Goal: Task Accomplishment & Management: Manage account settings

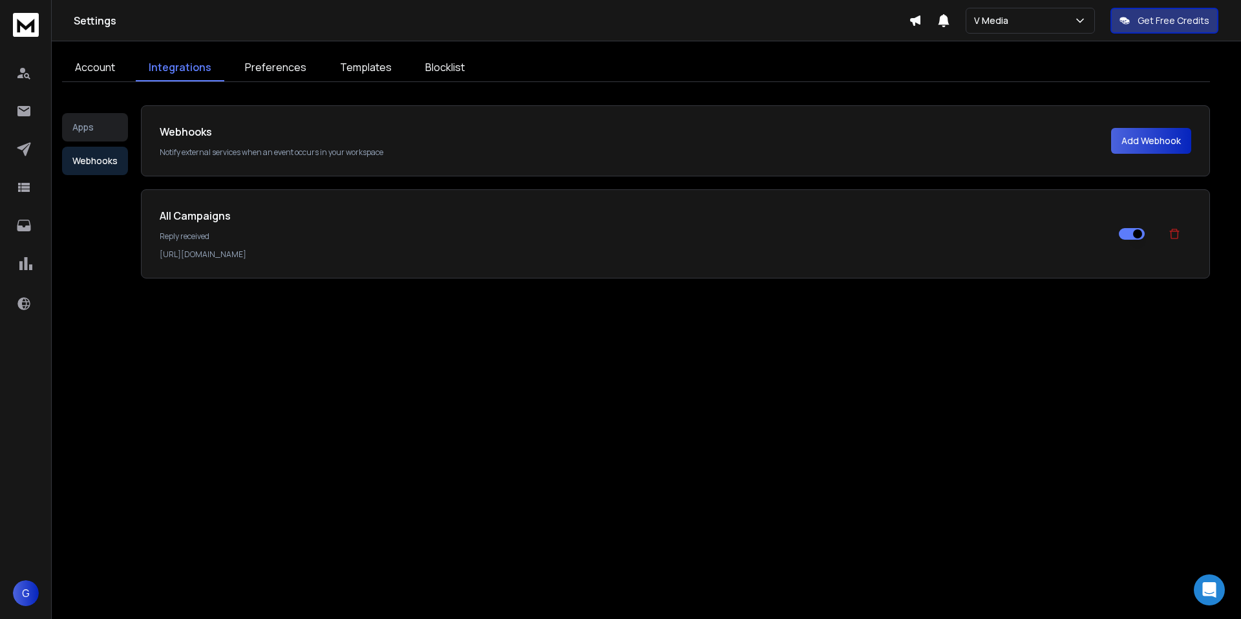
click at [231, 142] on div "Webhooks Notify external services when an event occurs in your workspace" at bounding box center [636, 141] width 952 height 34
click at [252, 225] on div "All Campaigns Reply received [URL][DOMAIN_NAME]" at bounding box center [634, 234] width 949 height 52
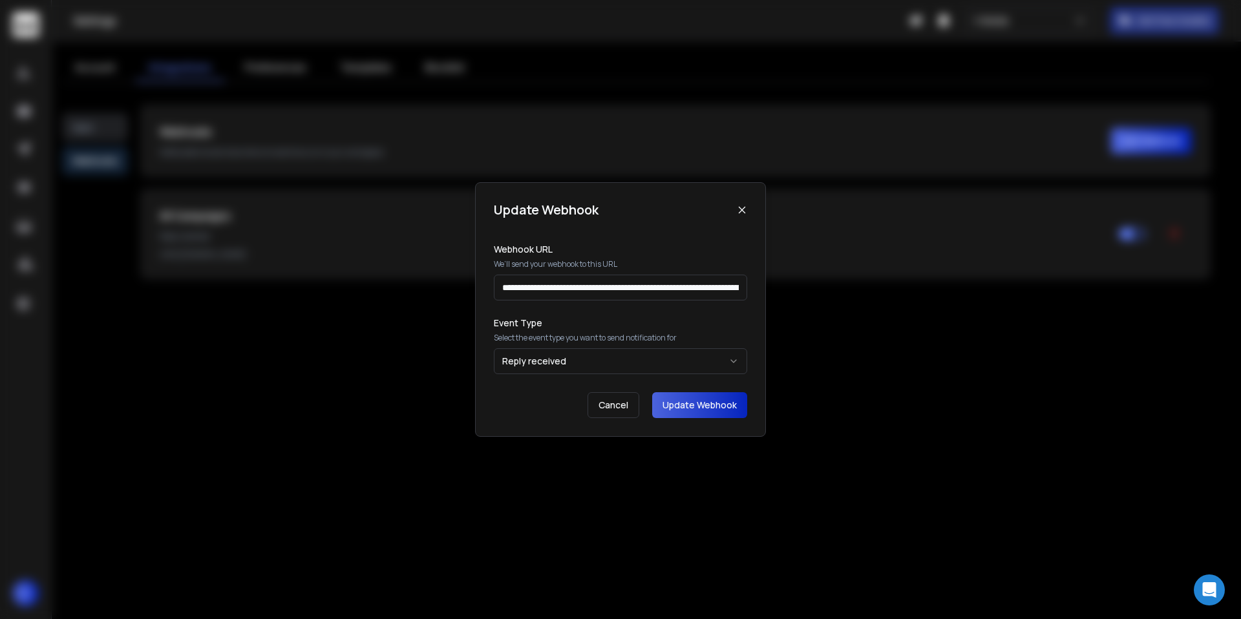
click at [753, 208] on div "**********" at bounding box center [620, 309] width 291 height 255
click at [721, 413] on button "Update Webhook" at bounding box center [699, 405] width 95 height 26
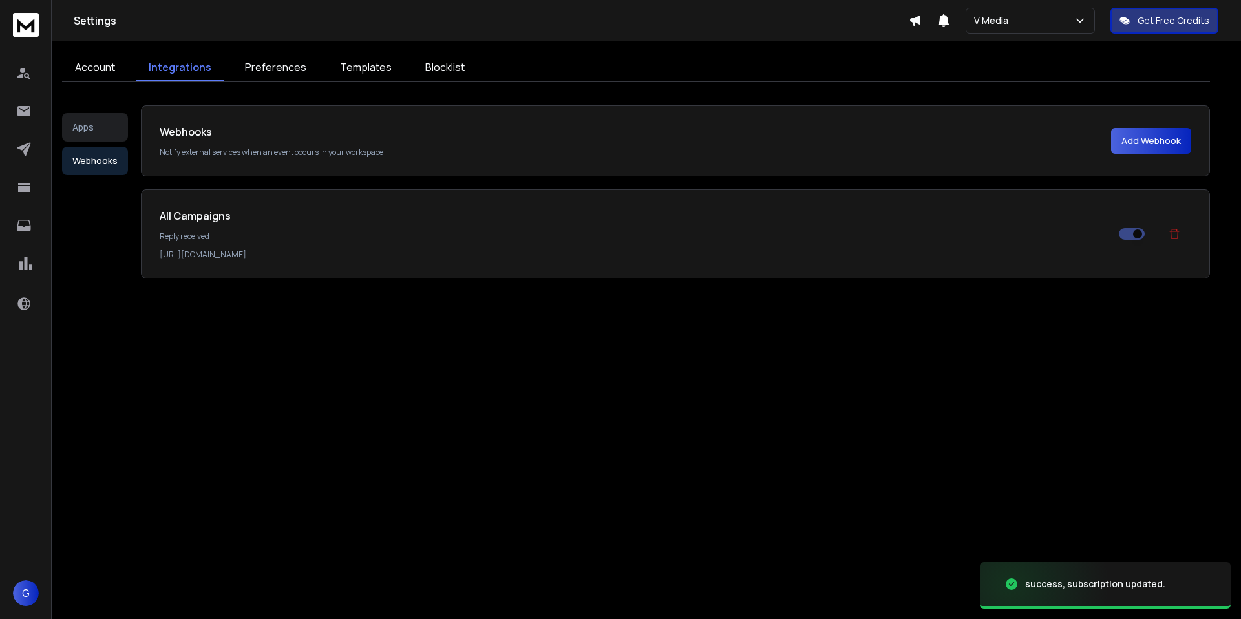
click at [477, 213] on h1 "All Campaigns" at bounding box center [634, 216] width 949 height 16
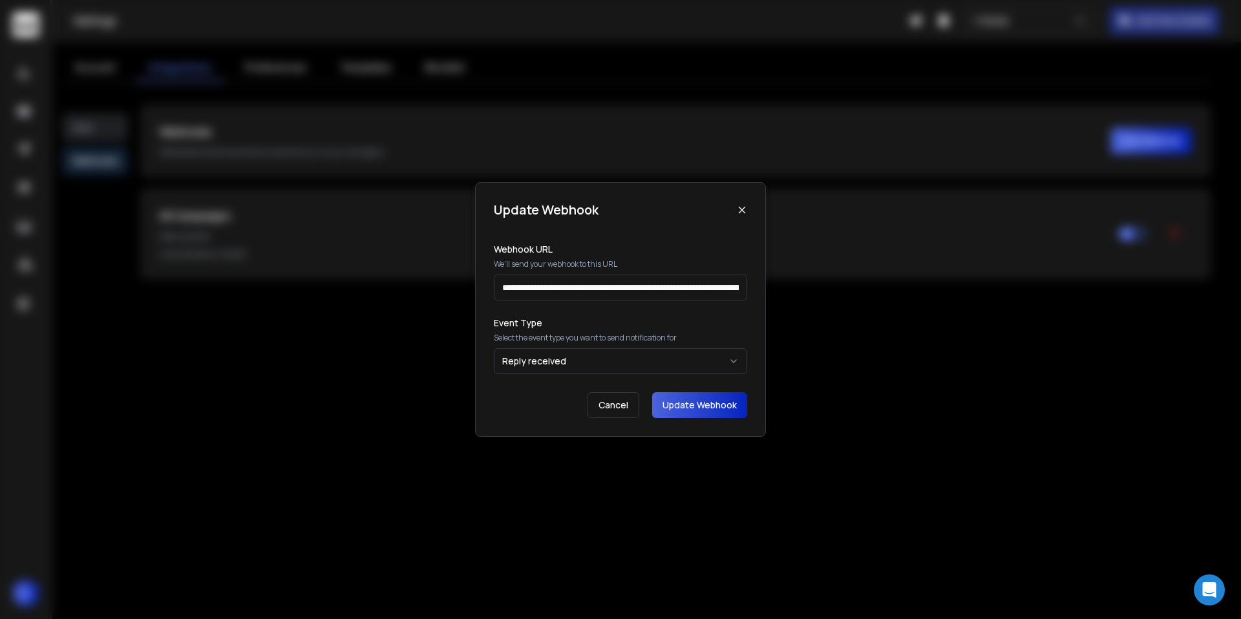
click at [666, 289] on input "**********" at bounding box center [620, 288] width 253 height 26
click at [732, 215] on div "Update Webhook" at bounding box center [620, 210] width 253 height 18
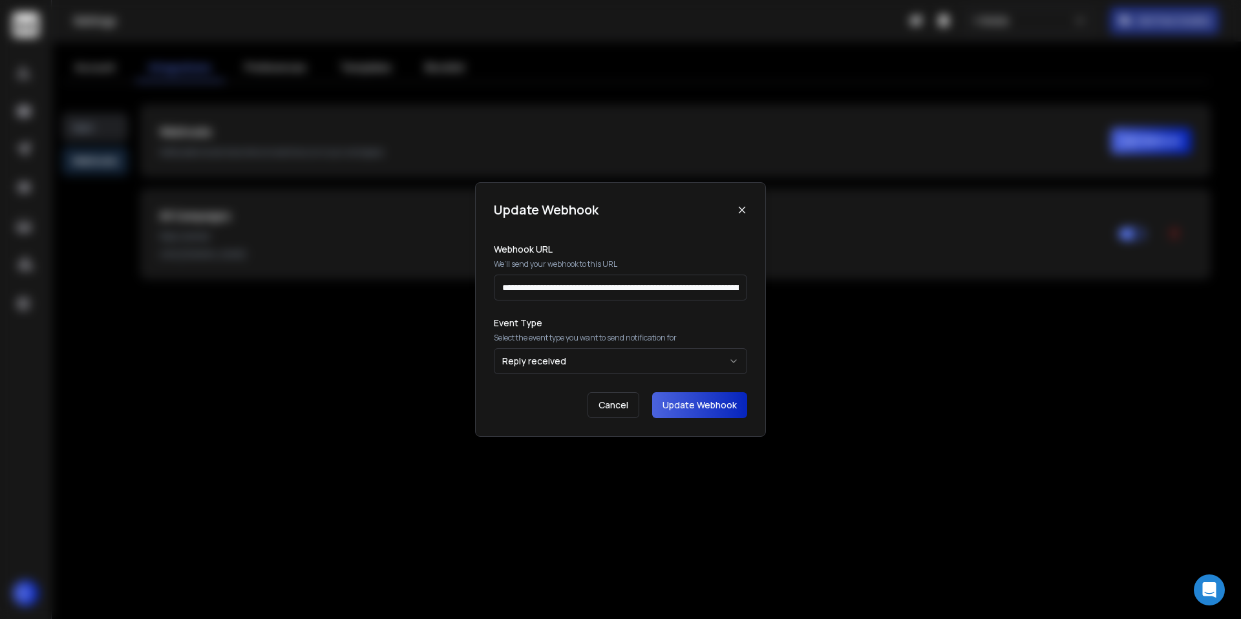
click at [742, 212] on icon at bounding box center [742, 210] width 10 height 10
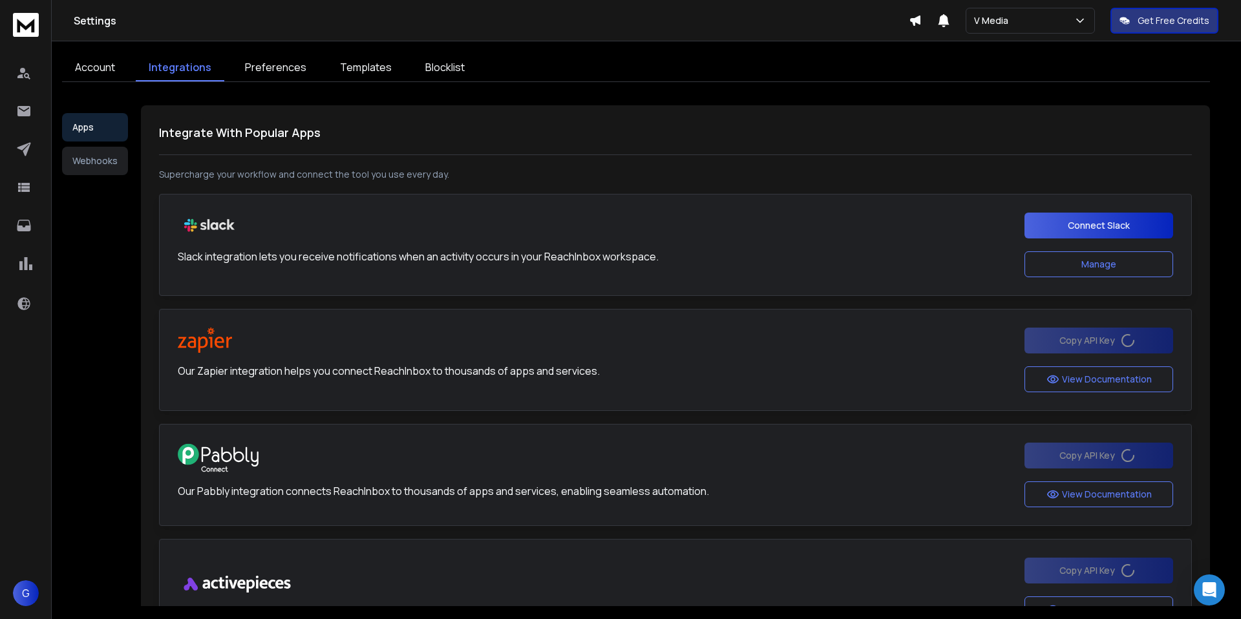
click at [105, 127] on button "Apps" at bounding box center [95, 127] width 66 height 28
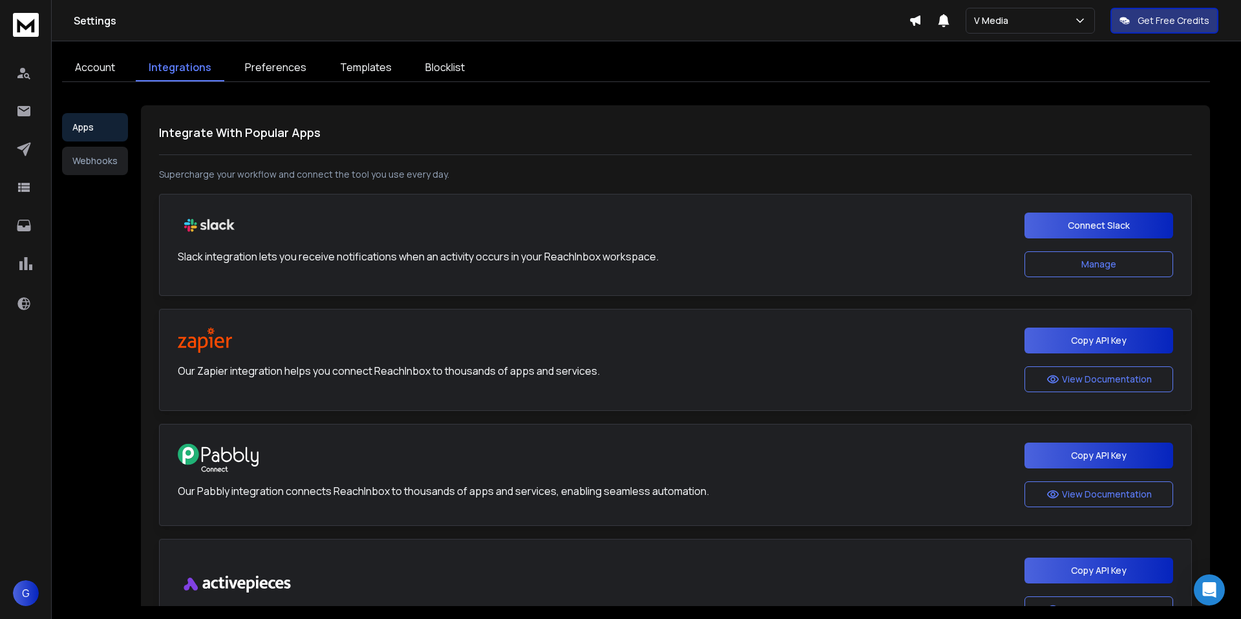
click at [1140, 221] on button "Connect Slack" at bounding box center [1099, 226] width 149 height 26
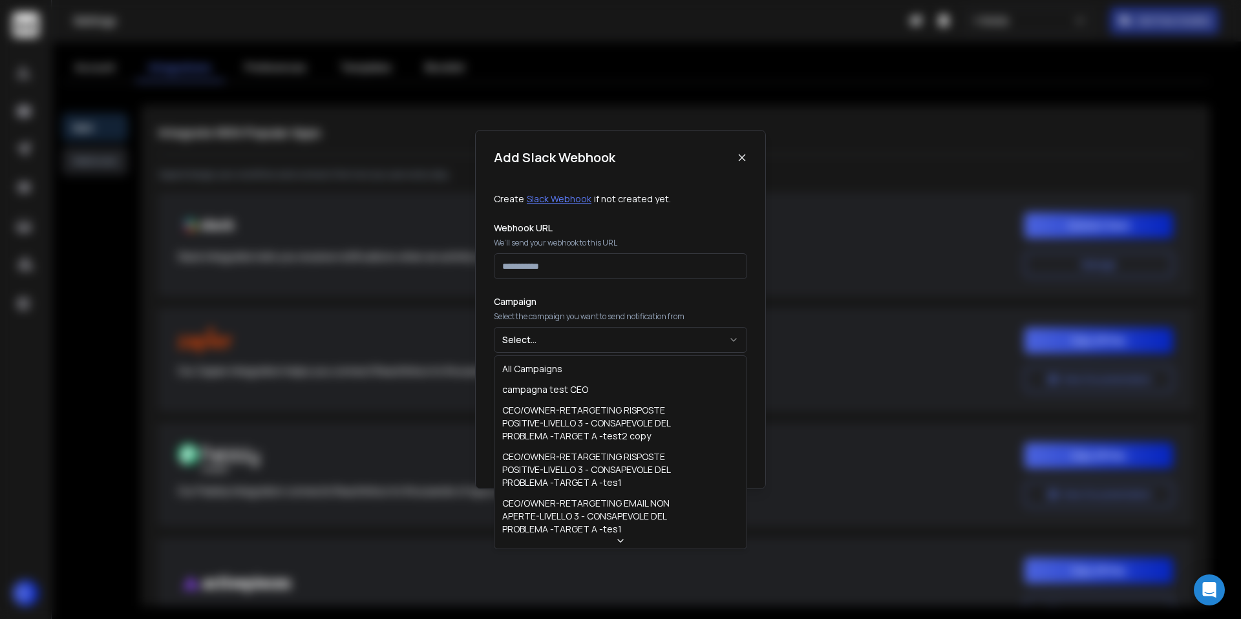
click at [685, 337] on button "Select..." at bounding box center [620, 340] width 253 height 26
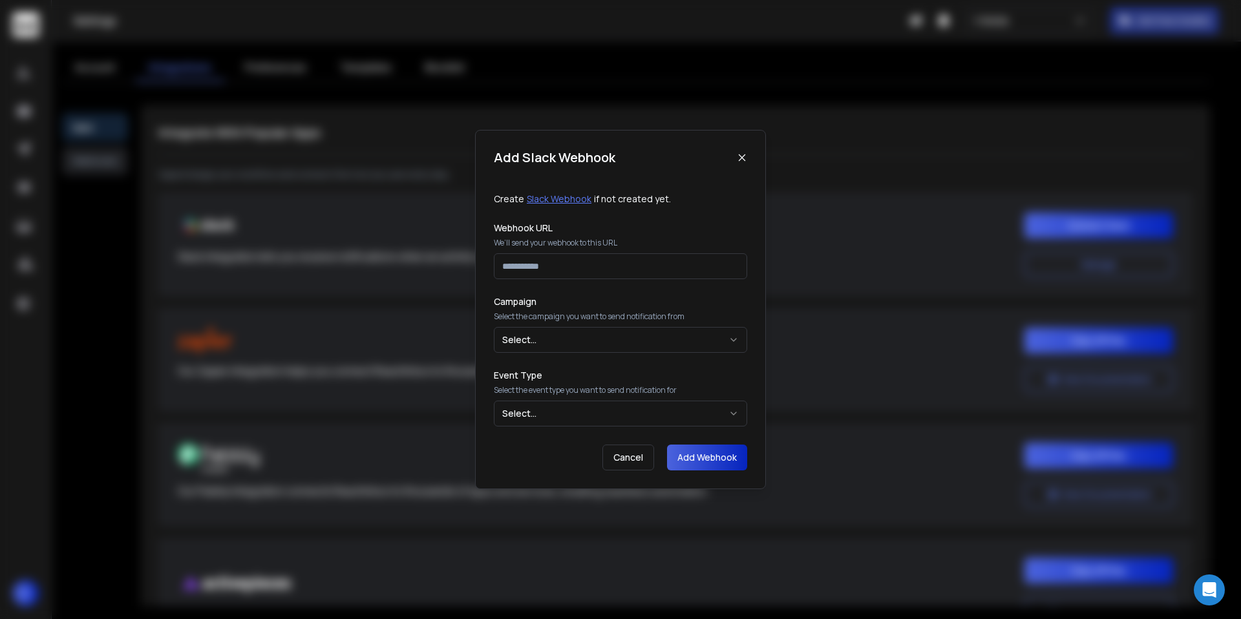
click at [872, 258] on div "**********" at bounding box center [620, 309] width 1241 height 385
click at [744, 153] on icon at bounding box center [742, 158] width 10 height 10
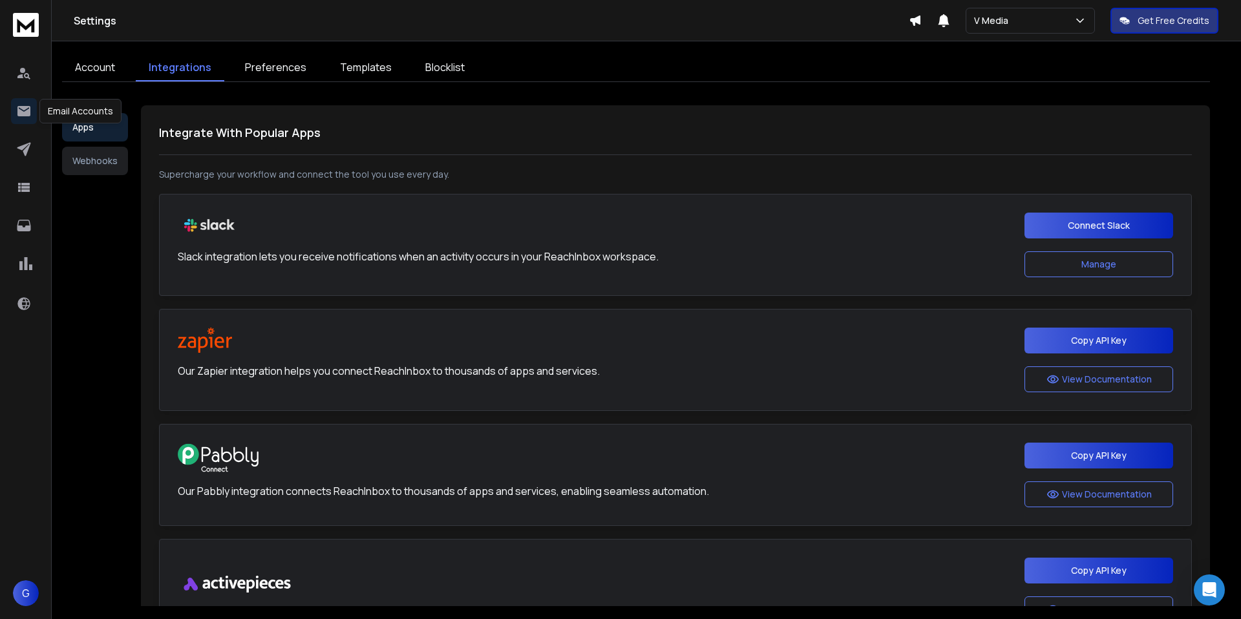
click at [21, 110] on icon at bounding box center [24, 111] width 16 height 16
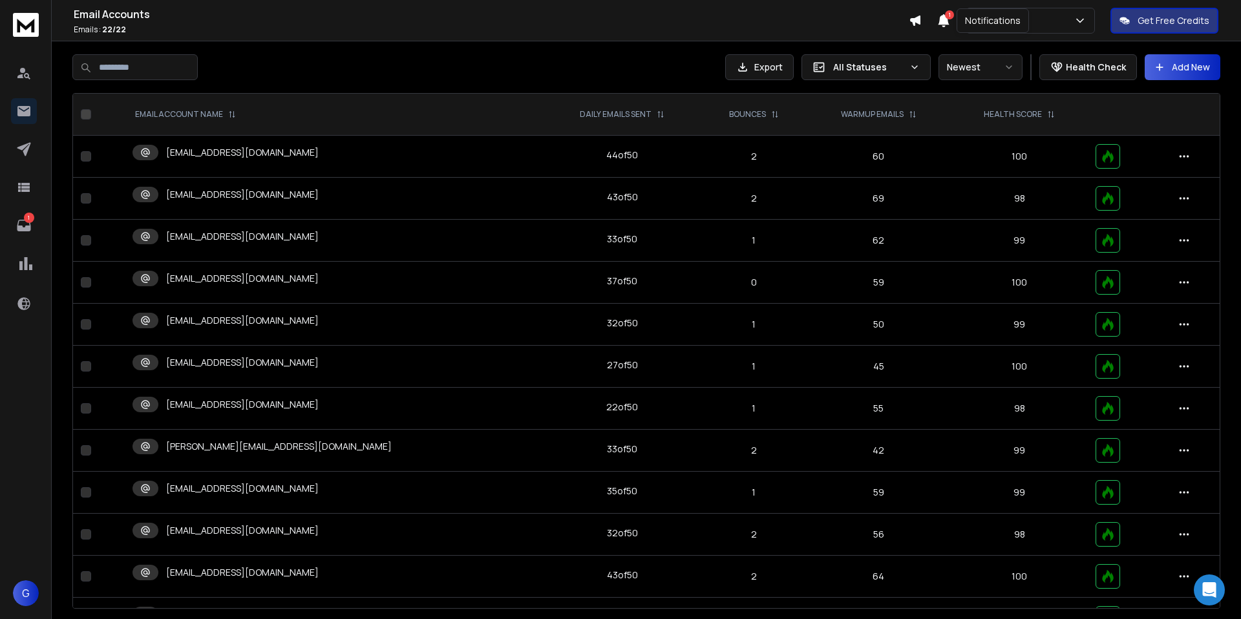
click at [939, 22] on div "1 V Media Get Free Credits" at bounding box center [1064, 21] width 310 height 26
click at [949, 22] on icon at bounding box center [944, 20] width 12 height 13
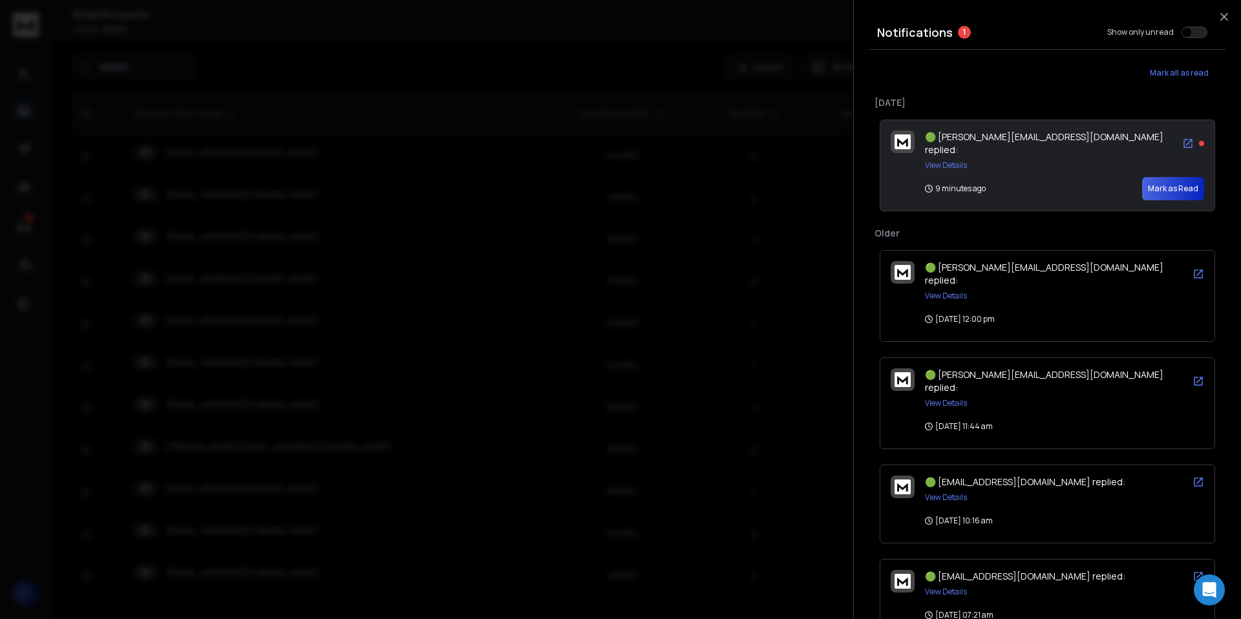
click at [1123, 154] on div "🟢 mirella.simonati@pmr.it replied: View Details 9 minutes ago Mark as Read Mark…" at bounding box center [1064, 166] width 279 height 70
click at [1179, 186] on button "Mark as Read" at bounding box center [1174, 188] width 62 height 23
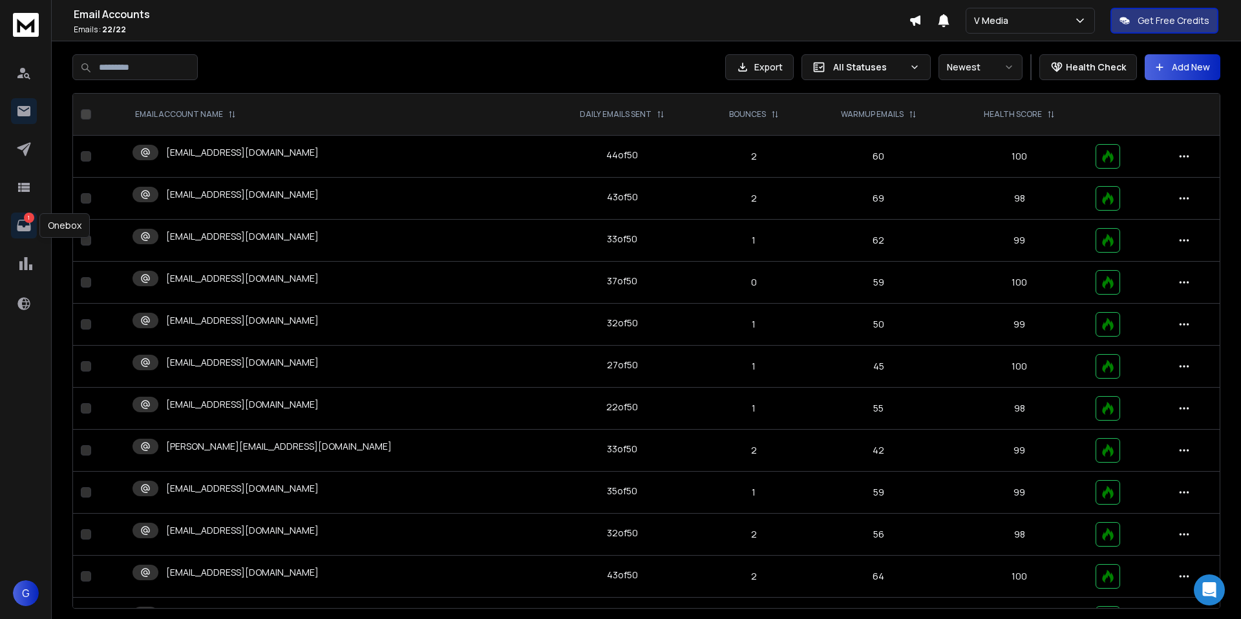
click at [28, 226] on icon at bounding box center [24, 226] width 14 height 12
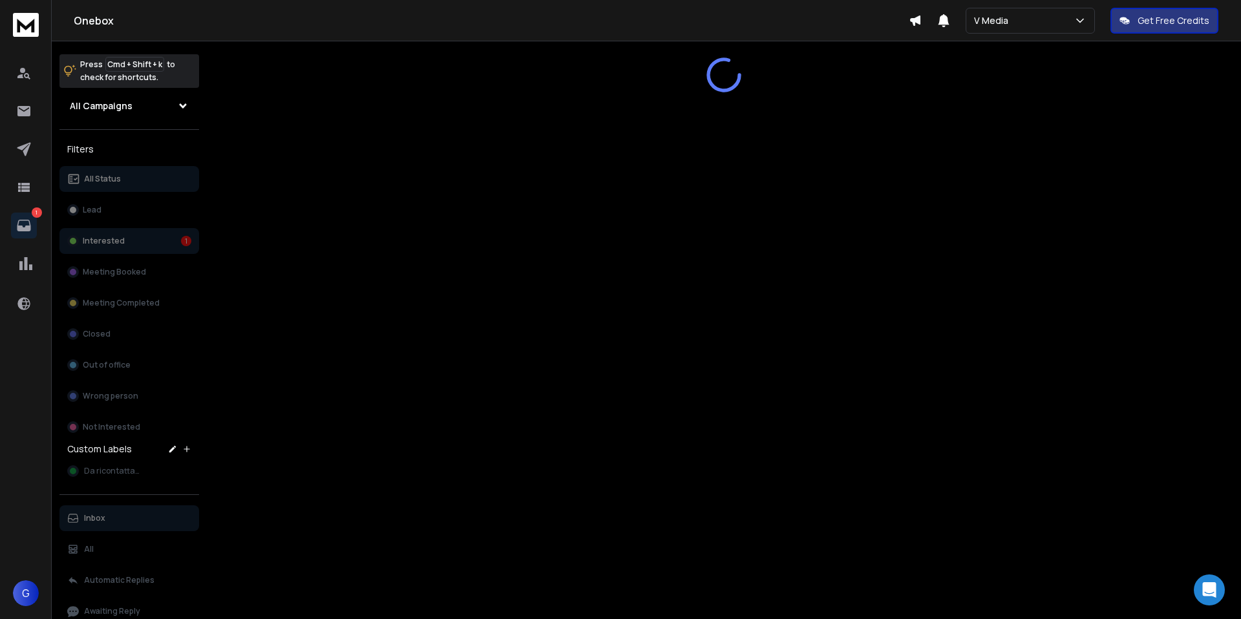
click at [145, 245] on div "All Status Lead Interested 1 Meeting Booked Meeting Completed Closed Out of off…" at bounding box center [129, 303] width 140 height 274
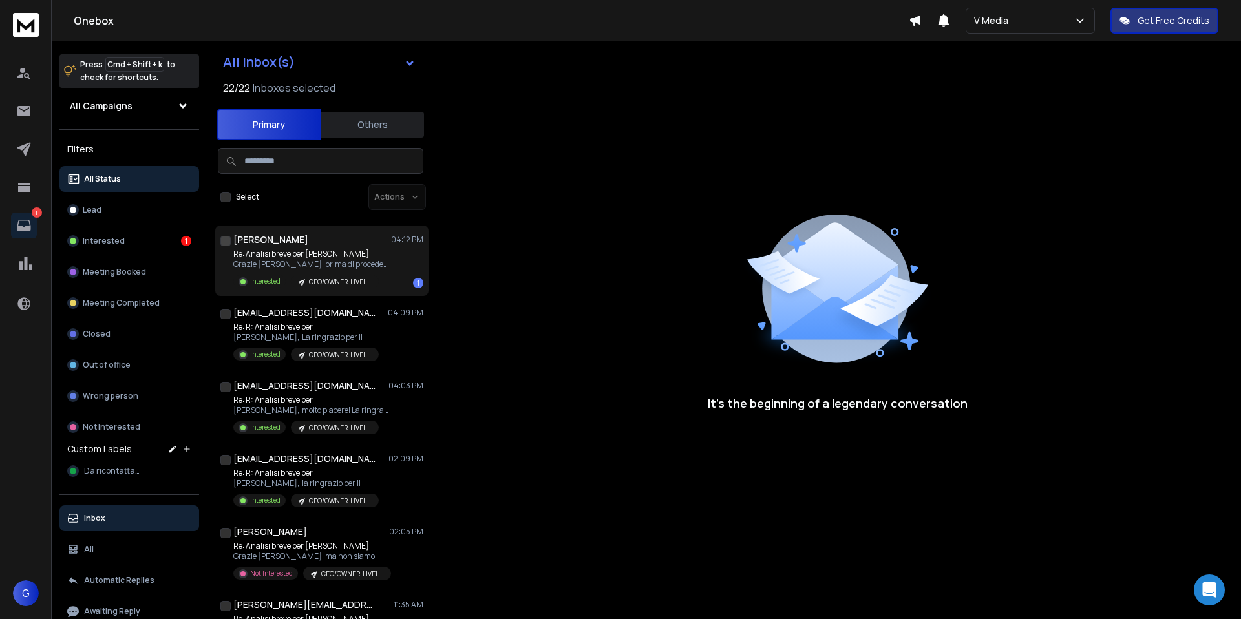
click at [372, 242] on div "Mirella Simonati 04:12 PM" at bounding box center [328, 239] width 190 height 13
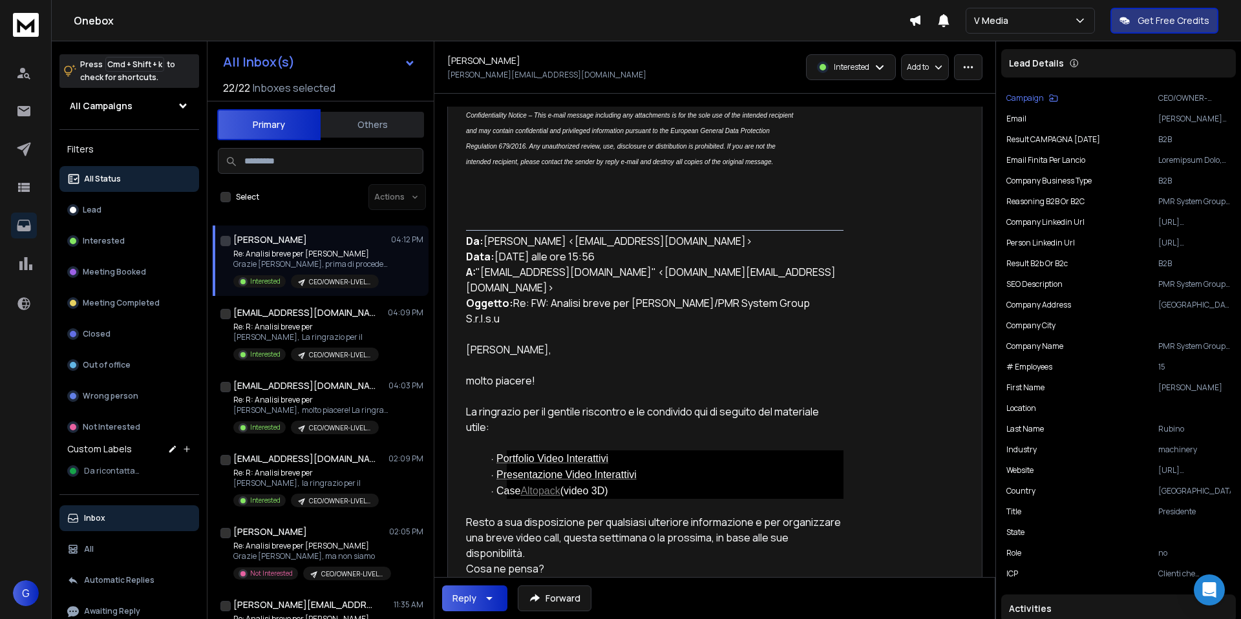
scroll to position [908, 0]
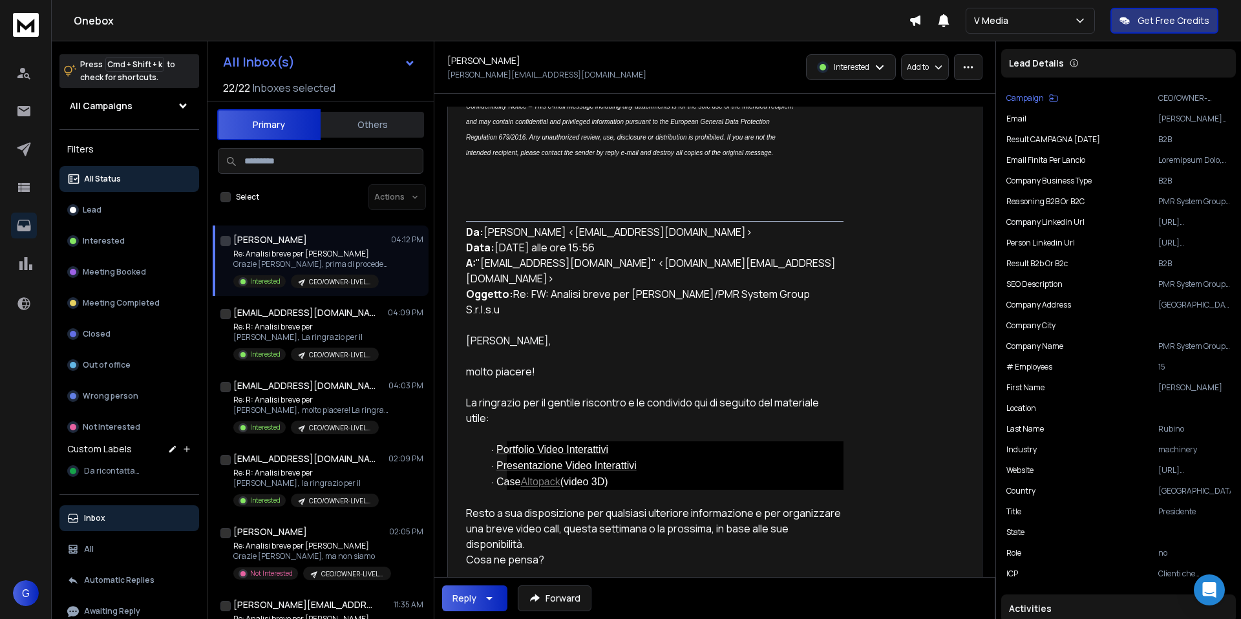
click at [549, 477] on link "Altopack" at bounding box center [539, 482] width 39 height 11
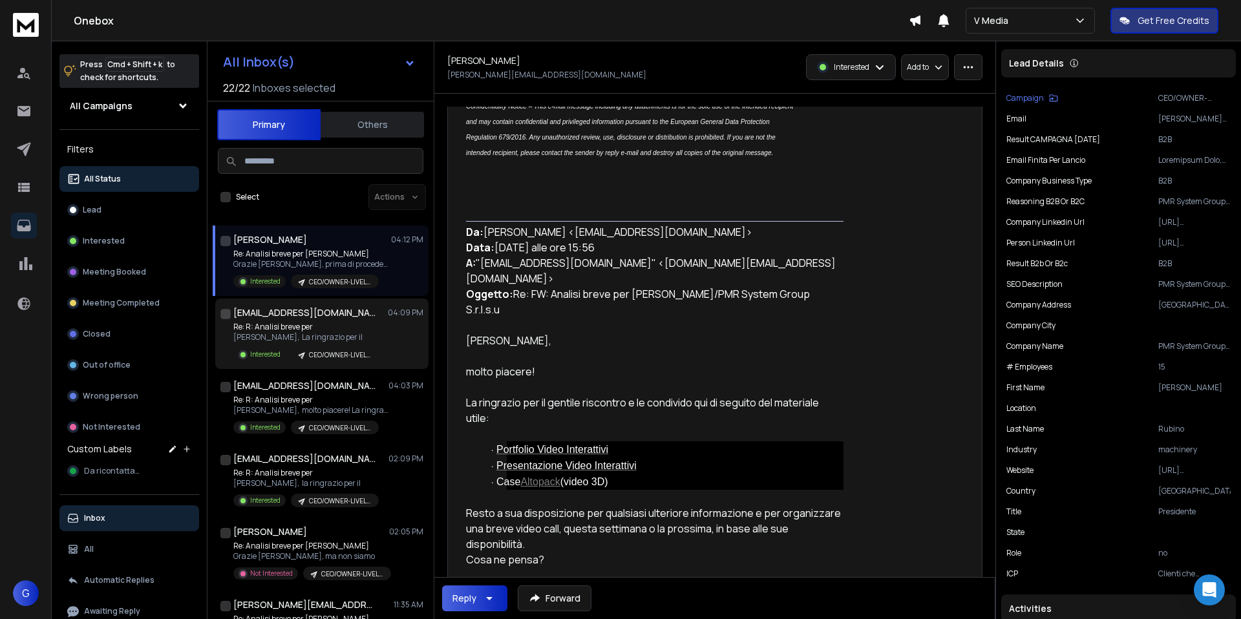
click at [380, 309] on div "m.pianzi@omp-italy.com 04:09 PM" at bounding box center [328, 312] width 190 height 13
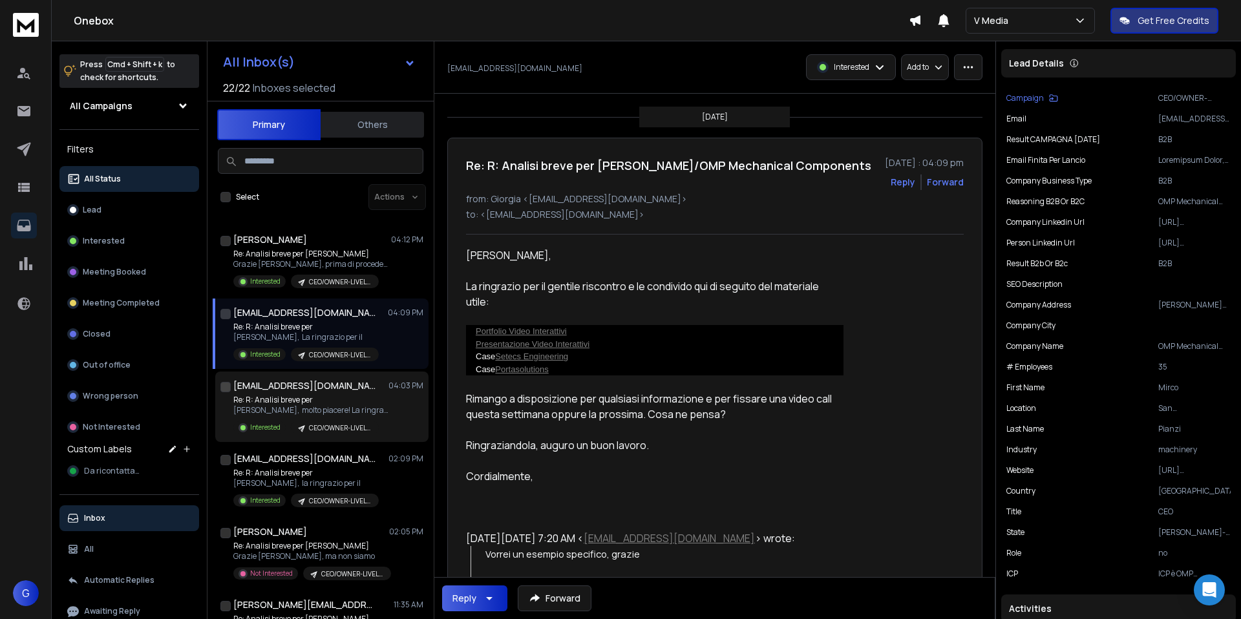
click at [347, 386] on div "rossi@titanlabsrl.com 04:03 PM" at bounding box center [328, 386] width 190 height 13
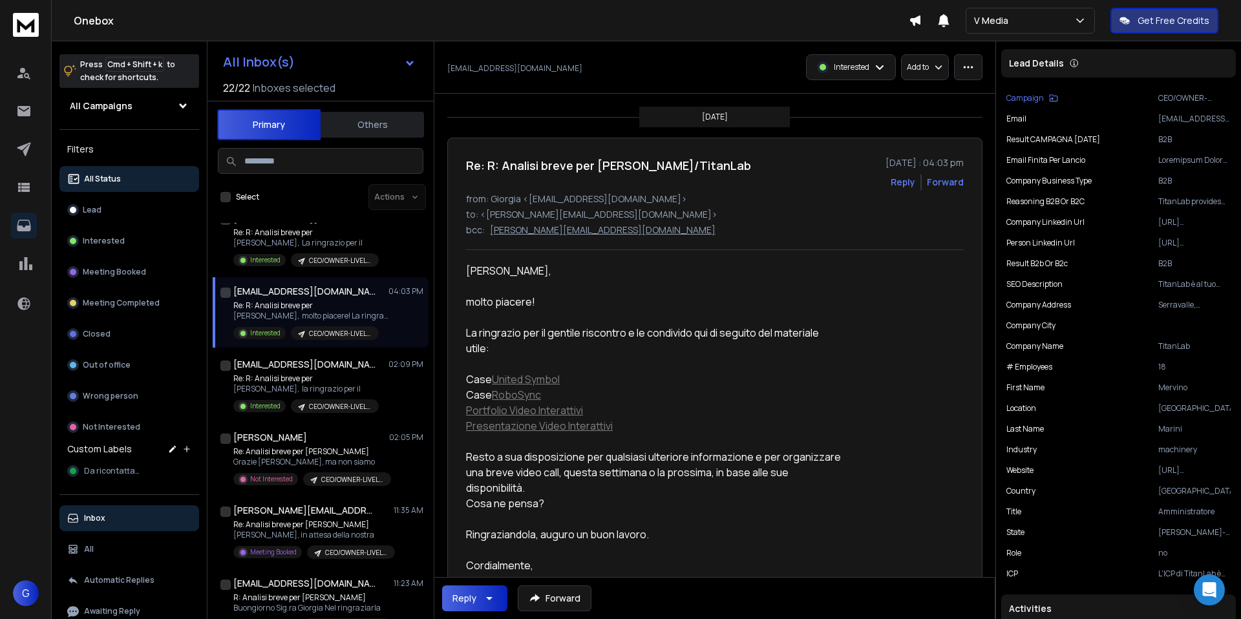
scroll to position [96, 0]
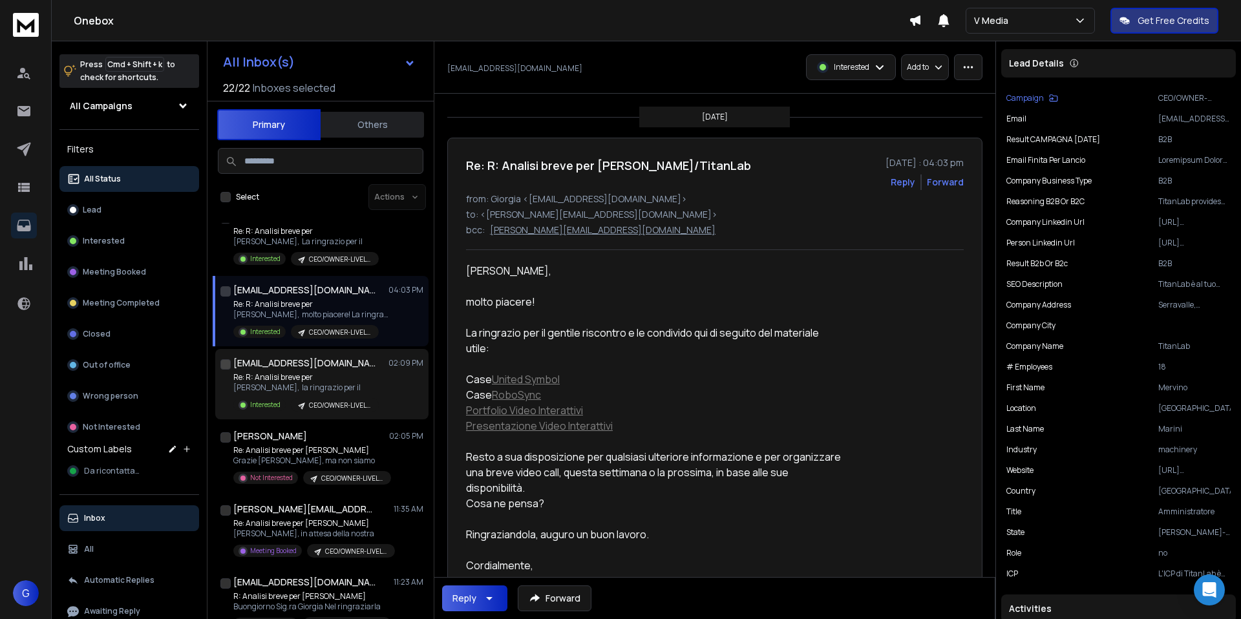
click at [345, 392] on p "Buongiorno Mario, la ringrazio per il" at bounding box center [305, 388] width 145 height 10
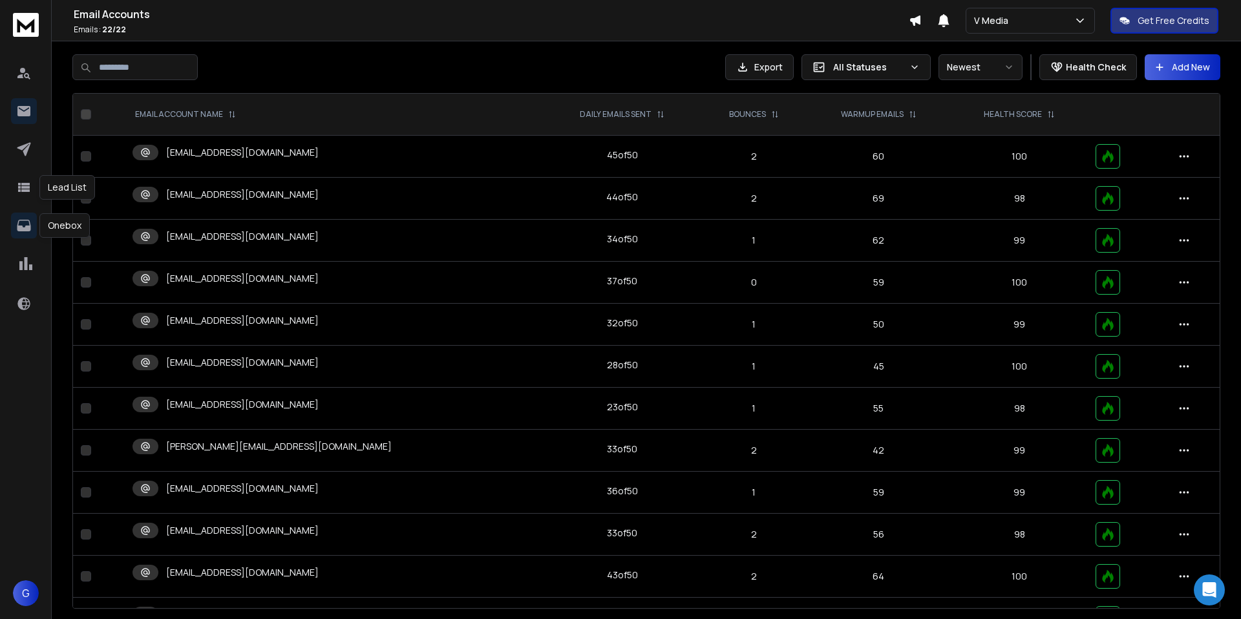
click at [24, 221] on icon at bounding box center [24, 226] width 16 height 16
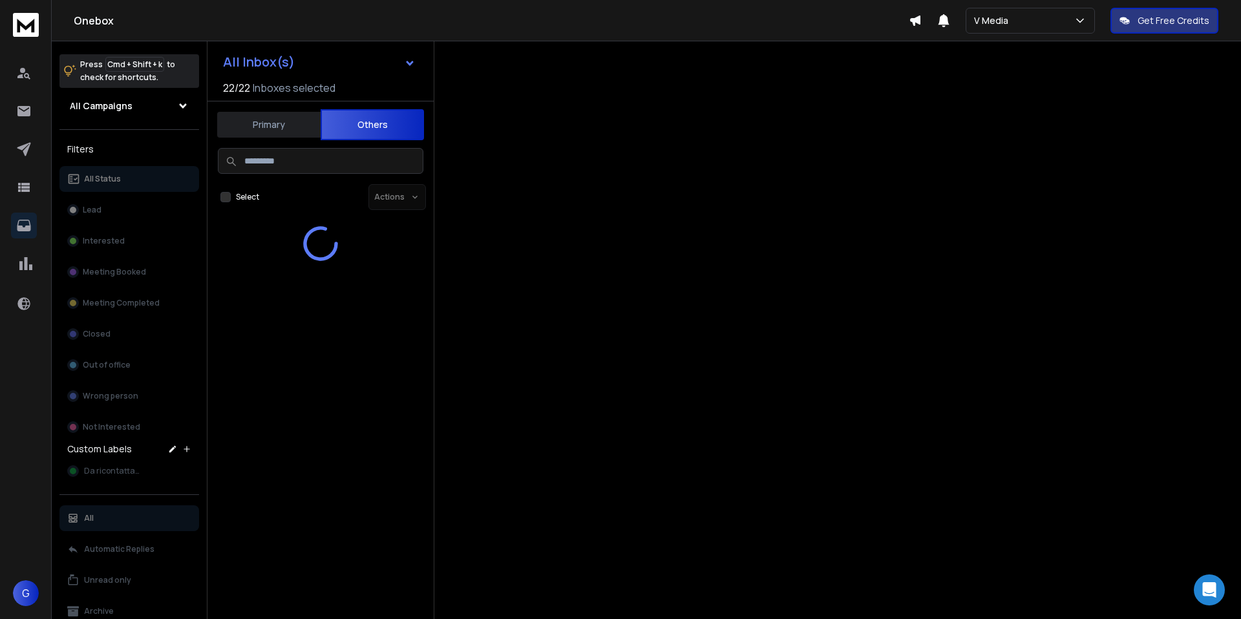
click at [355, 125] on button "Others" at bounding box center [372, 124] width 103 height 31
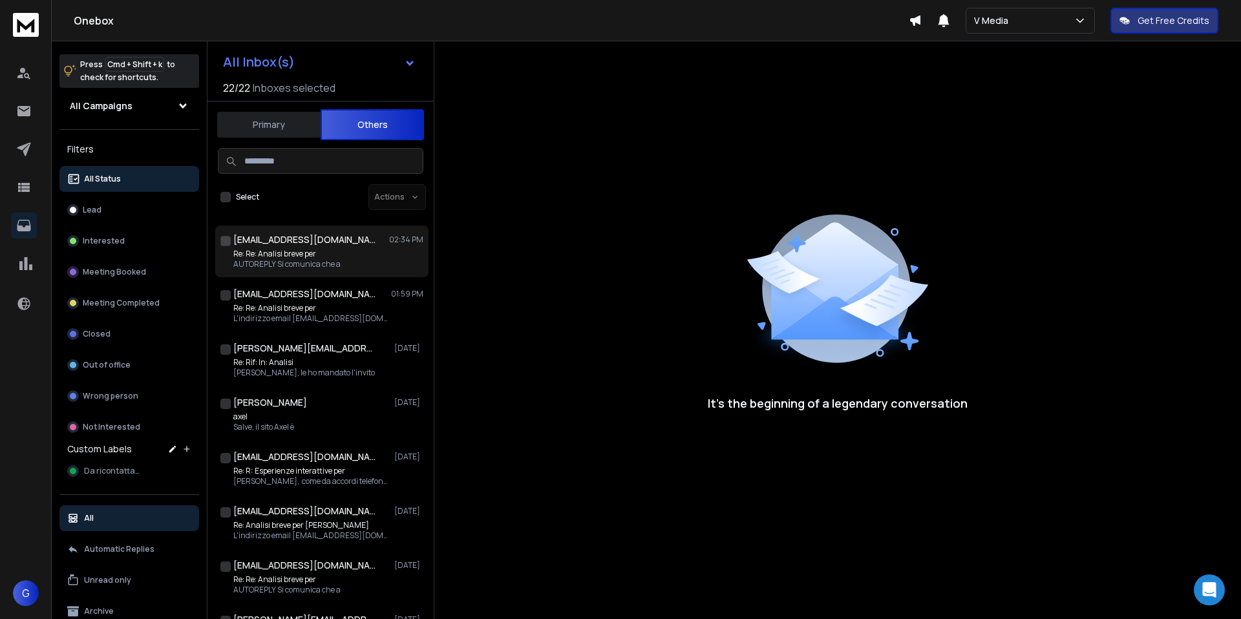
click at [336, 243] on h1 "ilaria.crivellari@enexaspa.com" at bounding box center [304, 239] width 142 height 13
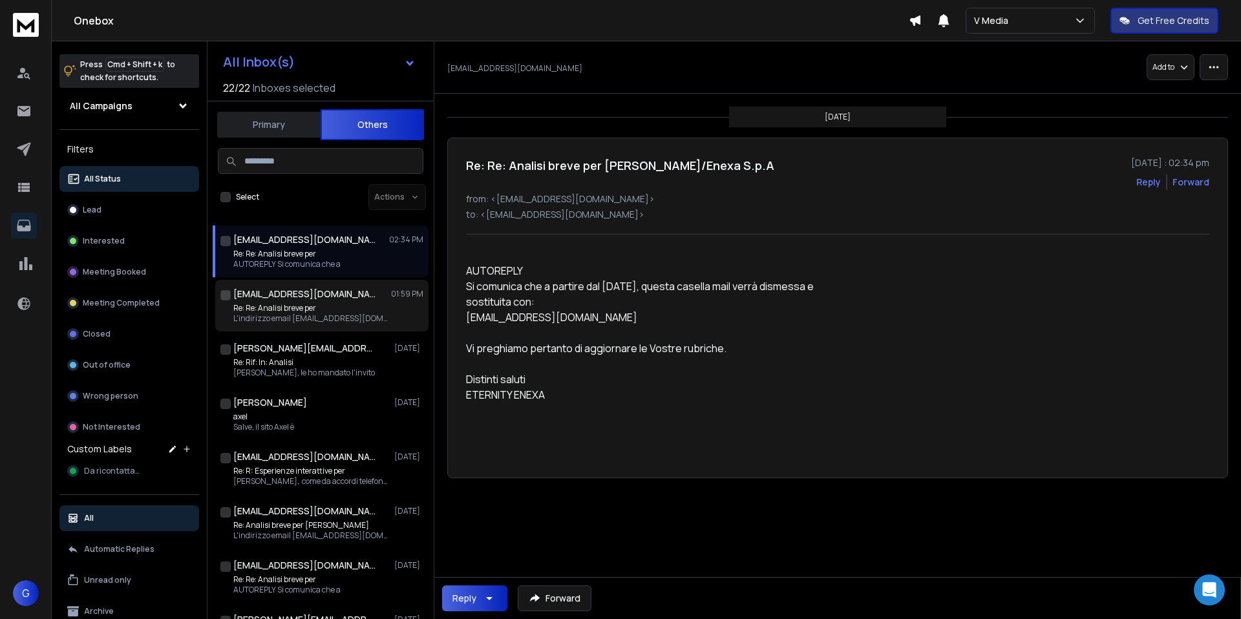
click at [323, 321] on p "L'indirizzo email massimo@idsolutions.it è stato" at bounding box center [310, 319] width 155 height 10
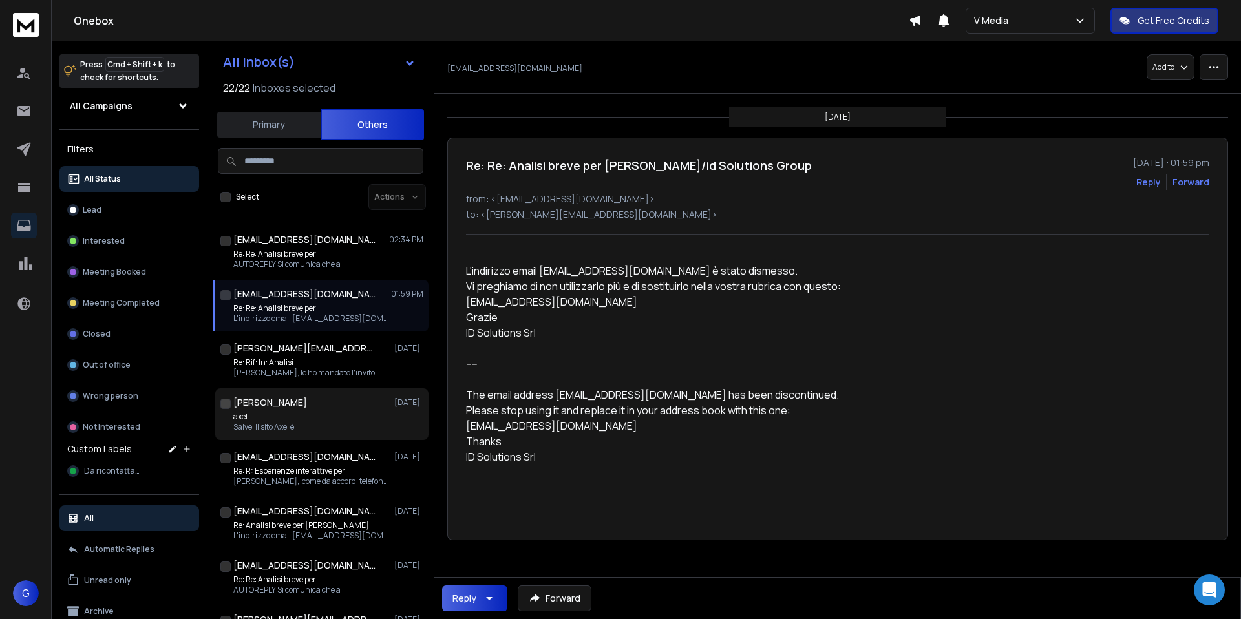
click at [336, 393] on div "Barbara Lomartire 11 Sep axel Salve, il sito Axel è" at bounding box center [321, 415] width 213 height 52
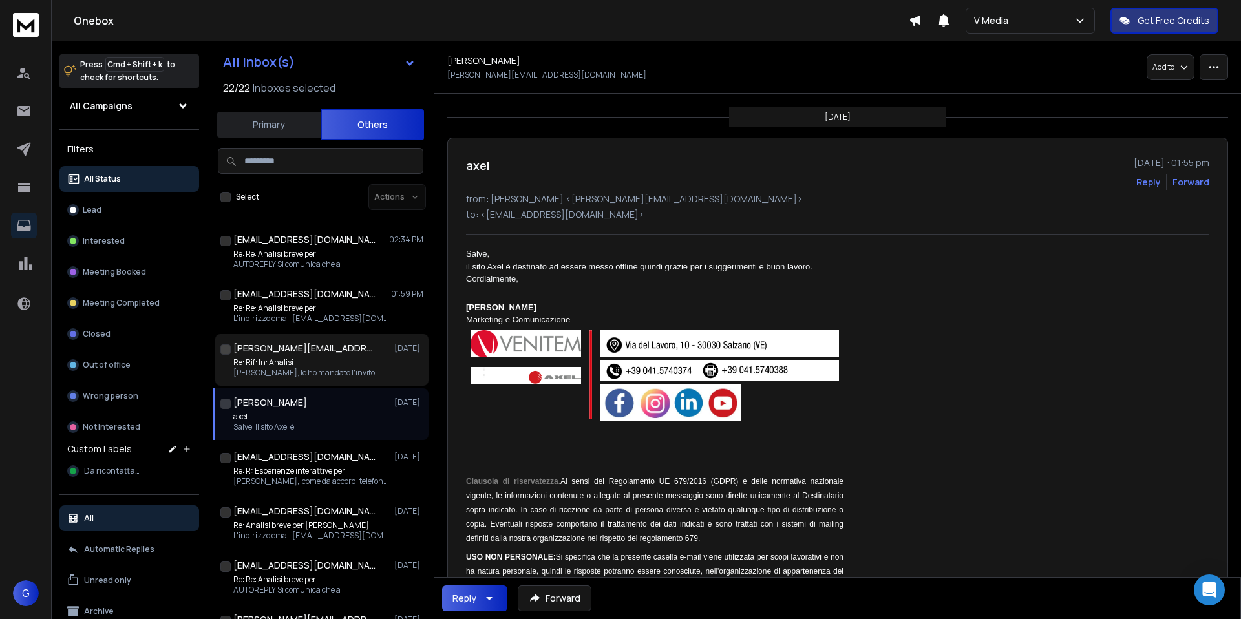
click at [350, 354] on div "Nicola.Bossini@pel.it 13 Sep" at bounding box center [328, 348] width 190 height 13
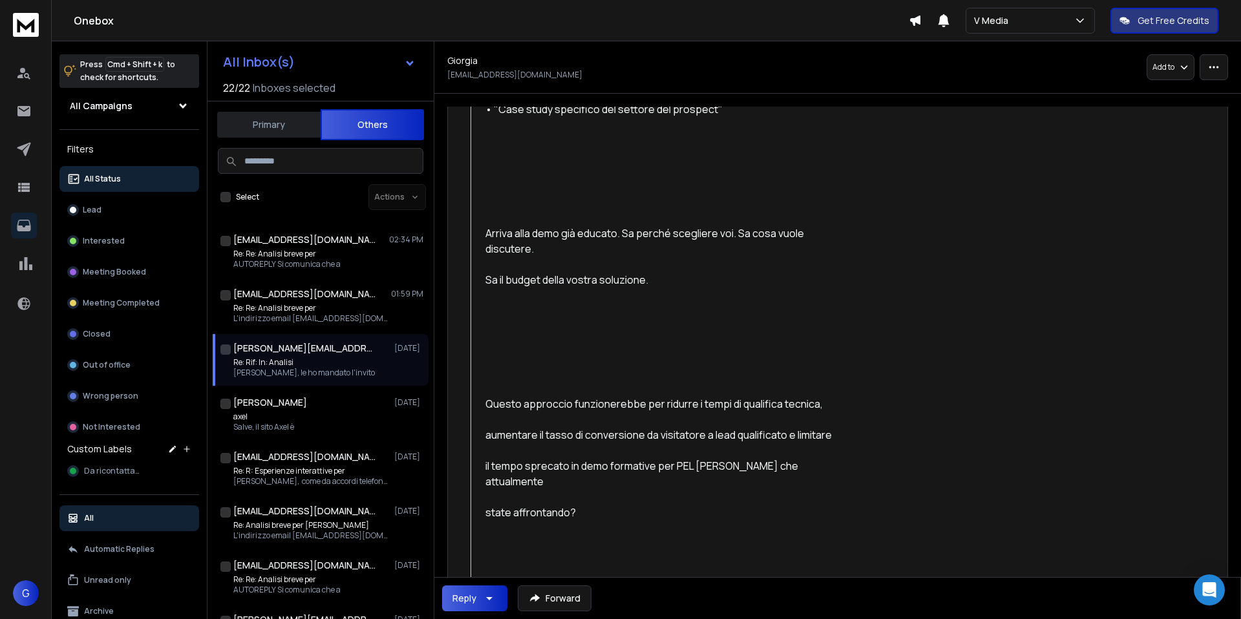
scroll to position [5513, 0]
